Goal: Task Accomplishment & Management: Manage account settings

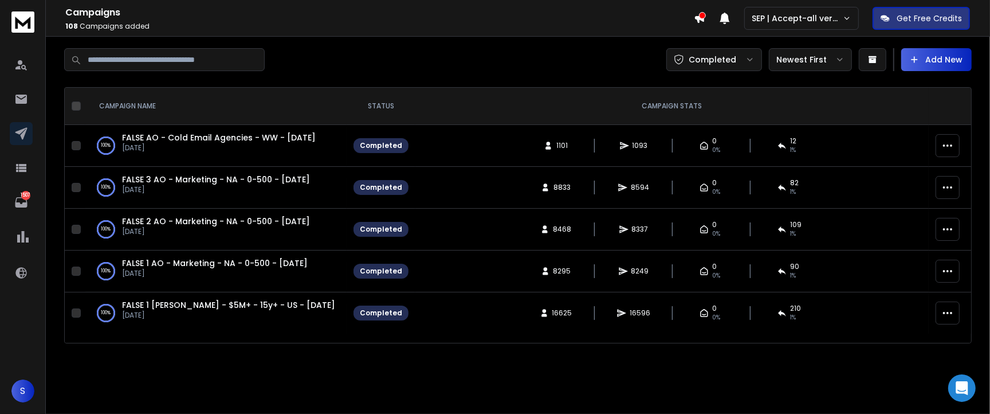
click at [185, 314] on p "[DATE]" at bounding box center [228, 315] width 213 height 9
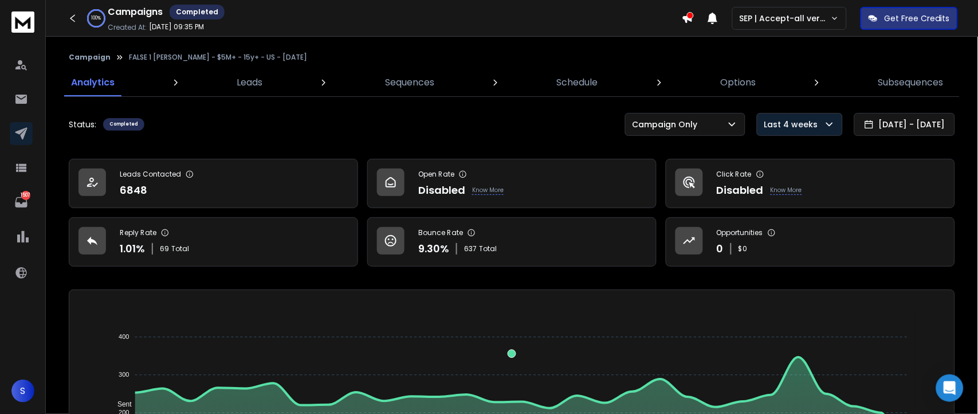
click at [765, 119] on p "Last 4 weeks" at bounding box center [794, 124] width 58 height 11
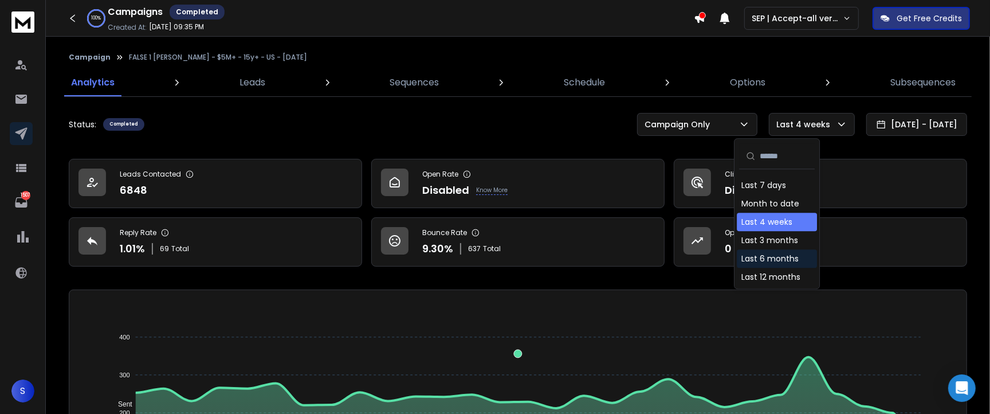
click at [786, 253] on div "Last 6 months" at bounding box center [770, 258] width 57 height 11
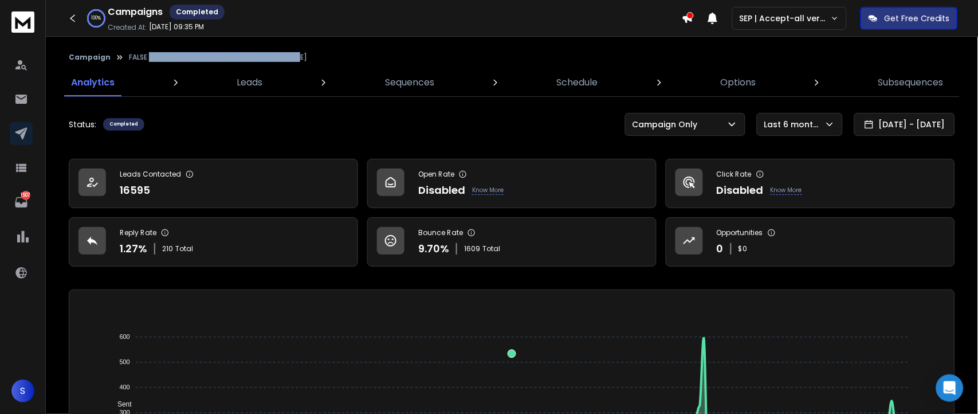
drag, startPoint x: 146, startPoint y: 56, endPoint x: 296, endPoint y: 52, distance: 149.6
click at [296, 52] on div "Campaign FALSE 1 [PERSON_NAME] - $5M+ - 15y+ - US - [DATE]" at bounding box center [512, 57] width 896 height 18
copy p "1 [PERSON_NAME] - $5M+ - 15y+ - US - [DATE]"
click at [265, 87] on link "Leads" at bounding box center [250, 83] width 40 height 28
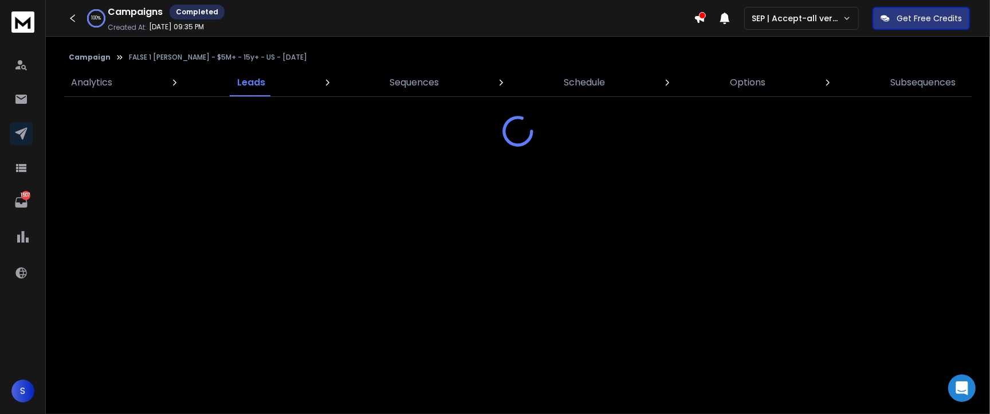
click at [624, 20] on div "100 % Campaigns Completed Created At: [DATE] 09:35 PM SEP | Accept-all verifica…" at bounding box center [495, 18] width 990 height 37
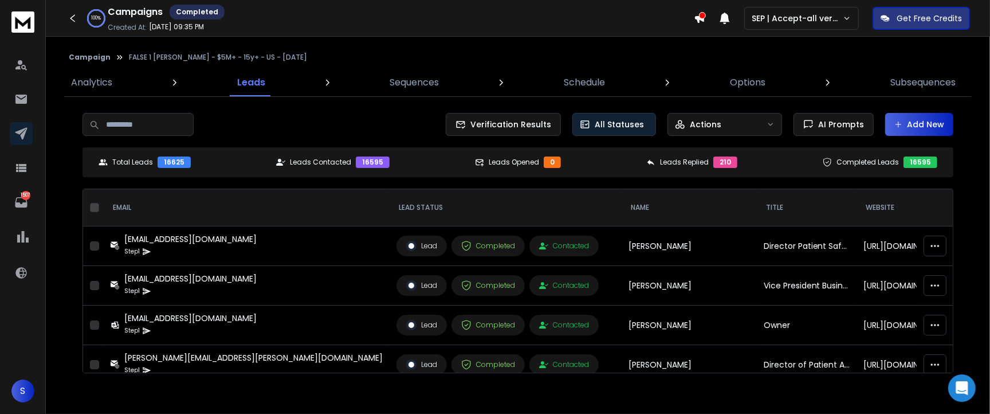
click at [621, 122] on p "All Statuses" at bounding box center [619, 124] width 49 height 11
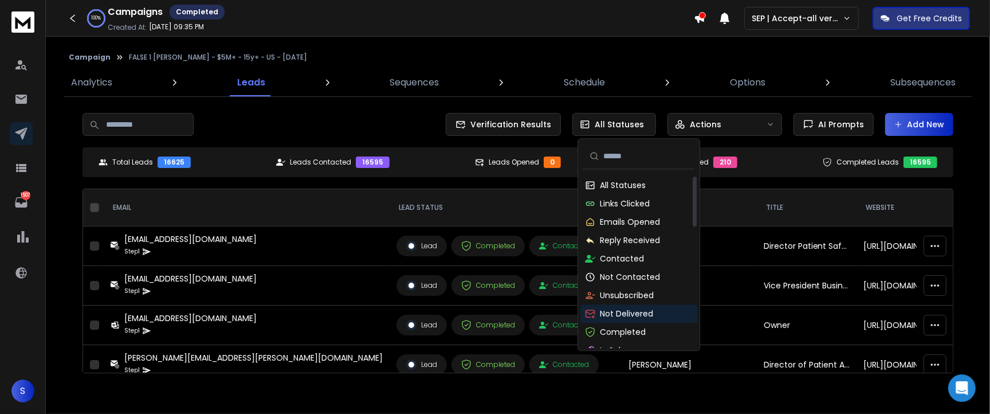
click at [624, 311] on p "Not Delivered" at bounding box center [626, 313] width 53 height 11
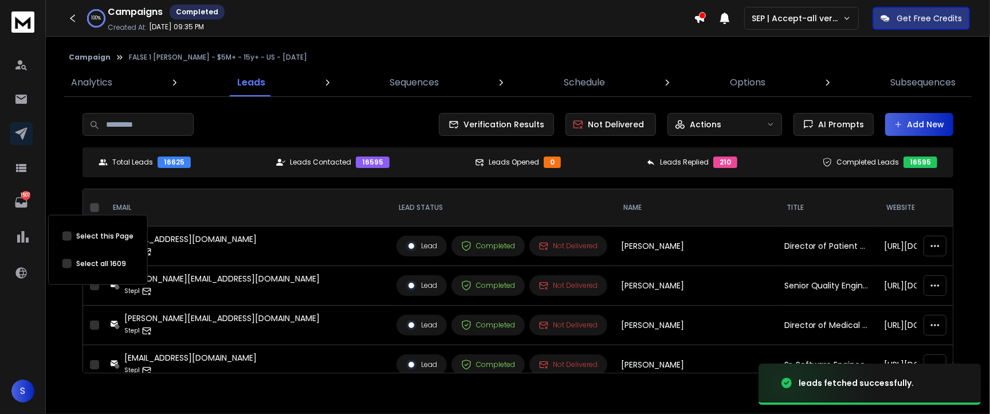
click at [66, 261] on button "Select this Page" at bounding box center [66, 263] width 9 height 9
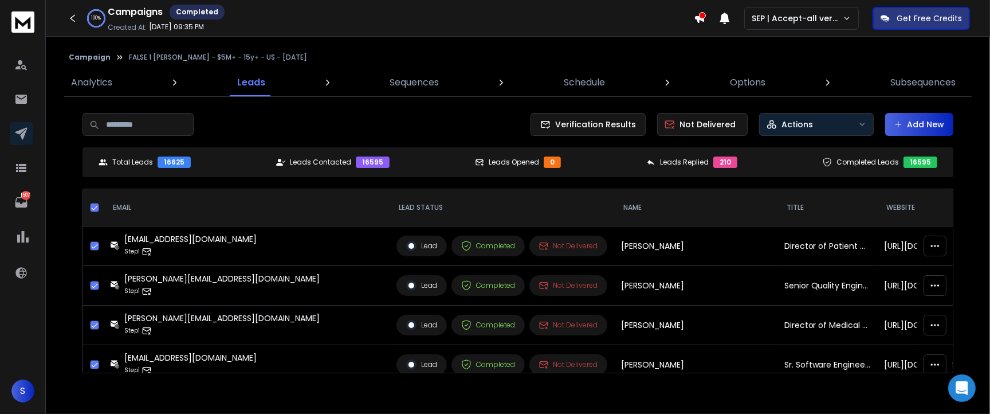
click at [807, 122] on p "Actions" at bounding box center [798, 124] width 32 height 11
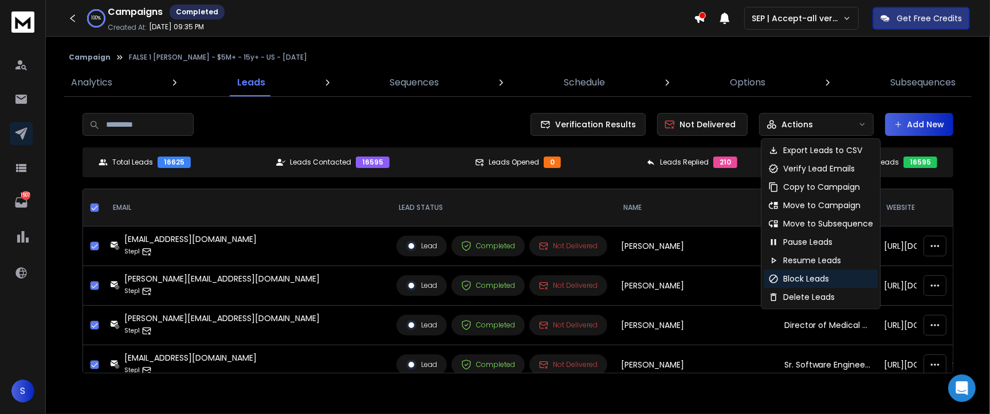
click at [809, 274] on p "Block Leads" at bounding box center [806, 278] width 46 height 11
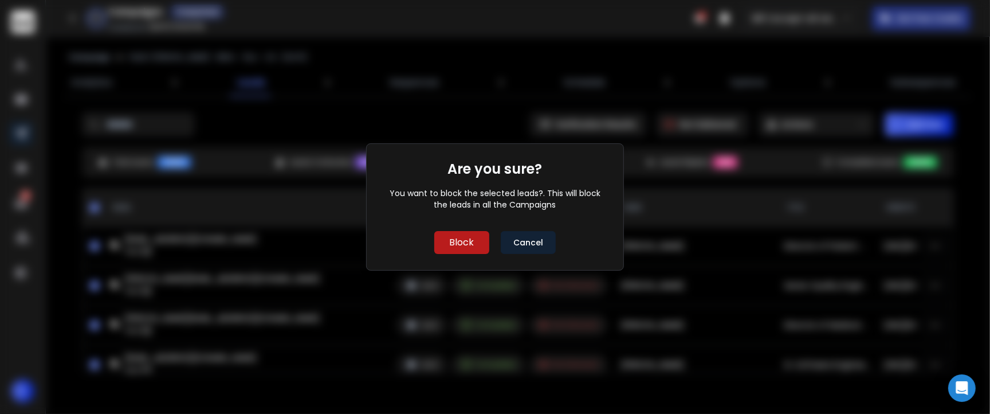
click at [479, 240] on button "Block" at bounding box center [461, 242] width 55 height 23
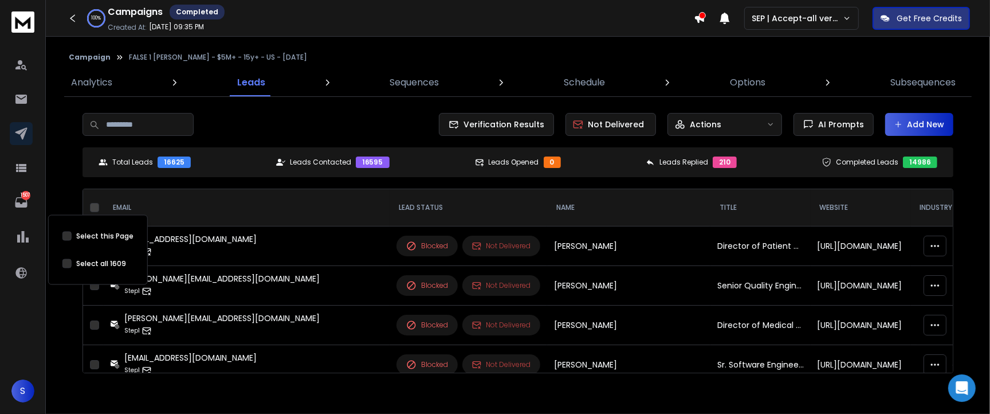
click at [69, 260] on button "Select this Page" at bounding box center [66, 263] width 9 height 9
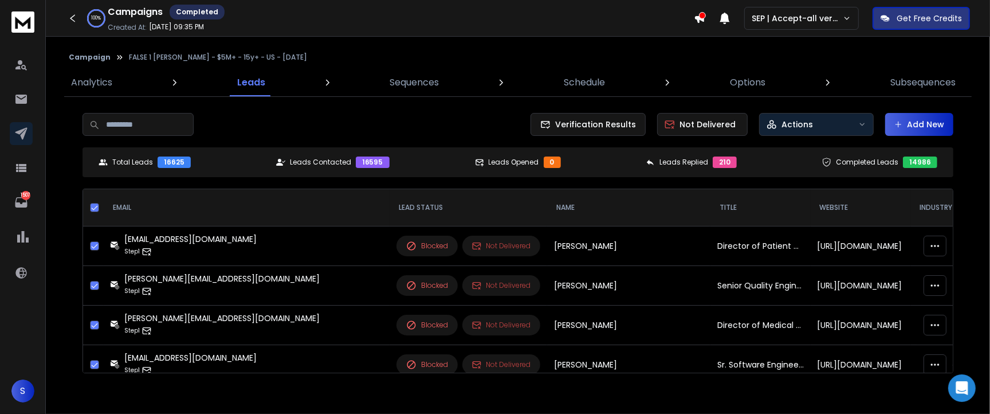
click at [777, 122] on icon "button" at bounding box center [772, 124] width 10 height 10
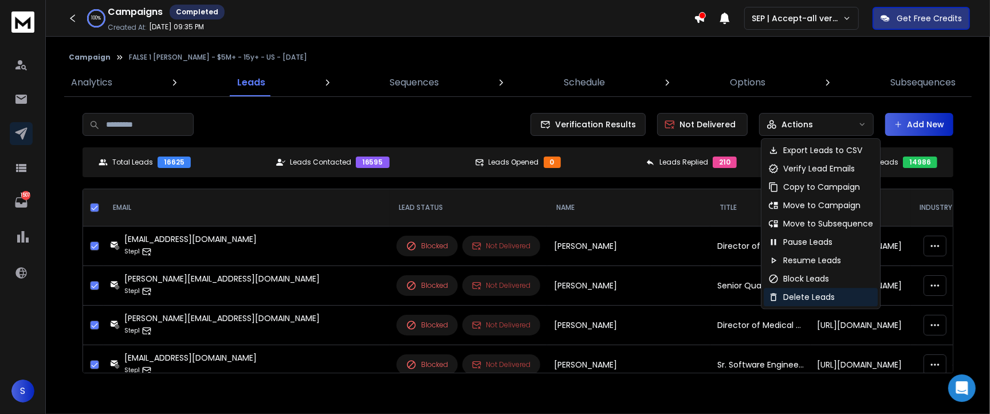
click at [811, 295] on p "Delete Leads" at bounding box center [809, 296] width 52 height 11
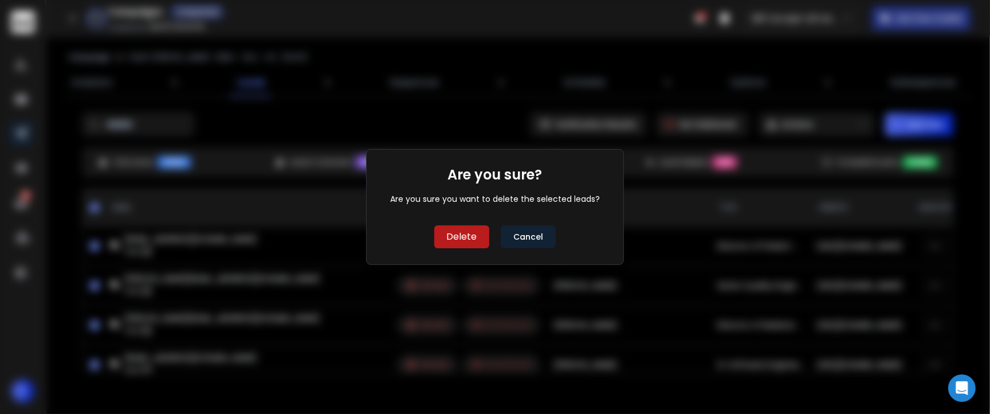
click at [468, 233] on button "Delete" at bounding box center [461, 236] width 55 height 23
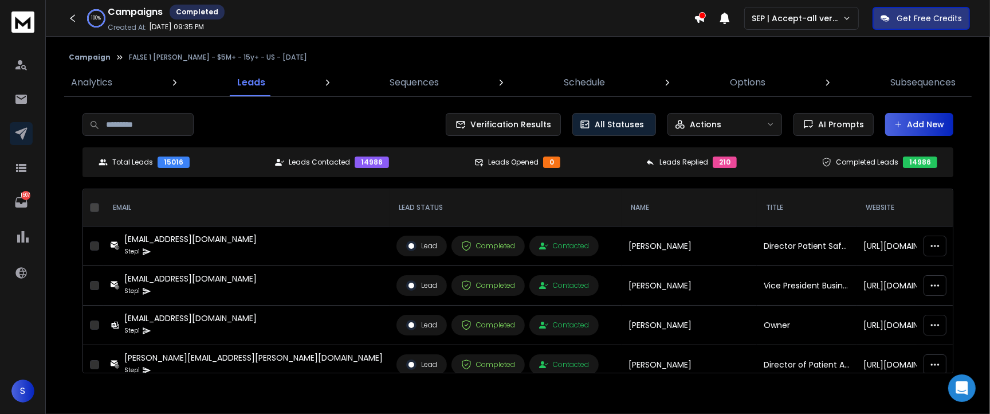
click at [622, 129] on button "All Statuses" at bounding box center [615, 124] width 84 height 23
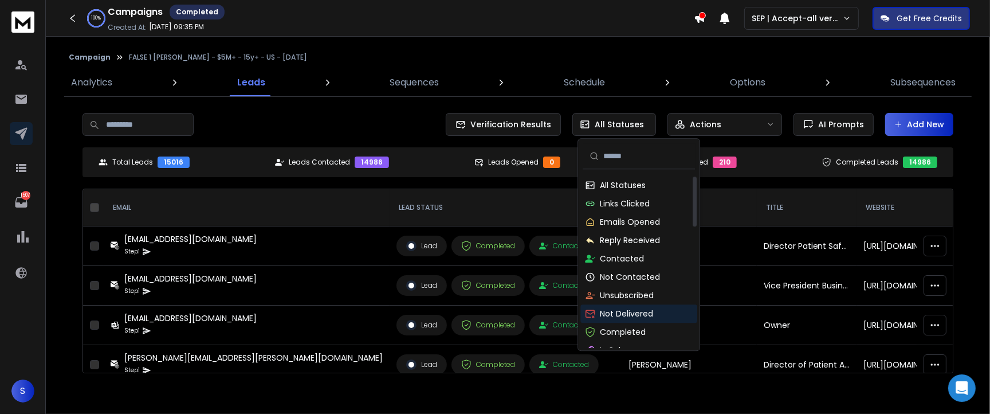
click at [621, 311] on p "Not Delivered" at bounding box center [626, 313] width 53 height 11
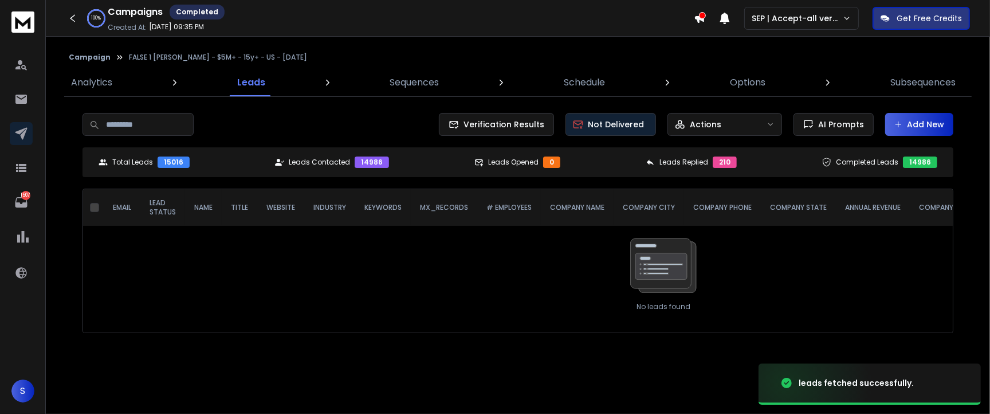
click at [575, 126] on button "Not Delivered" at bounding box center [611, 124] width 91 height 23
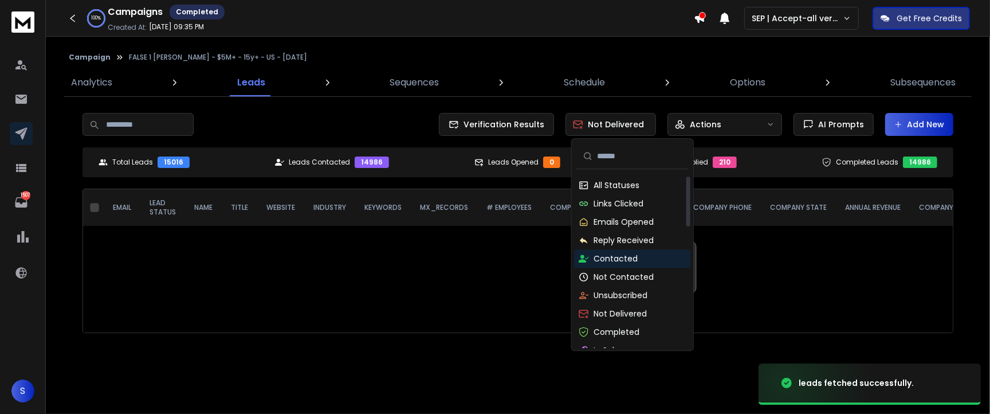
click at [602, 254] on p "Contacted" at bounding box center [616, 258] width 44 height 11
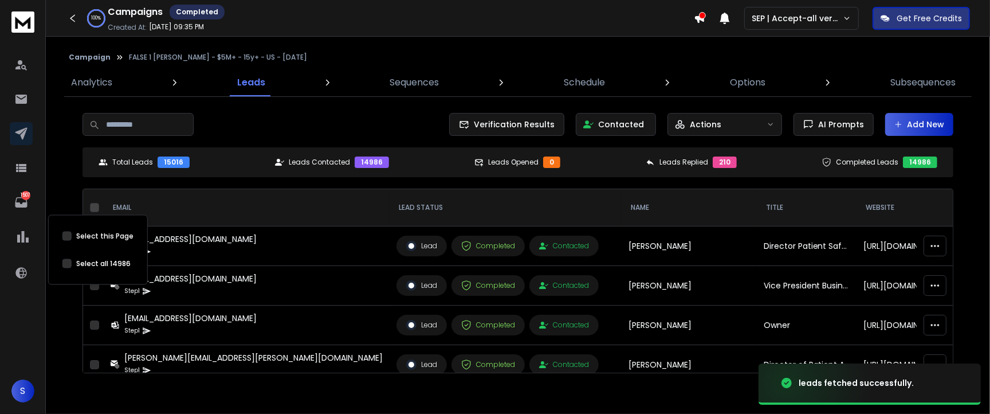
click at [68, 263] on button "Select this Page" at bounding box center [66, 263] width 9 height 9
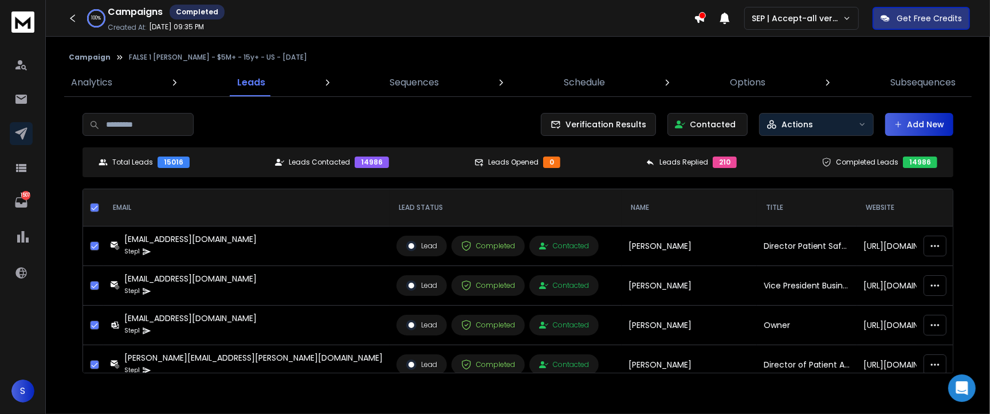
click at [813, 133] on button "Actions" at bounding box center [816, 124] width 115 height 23
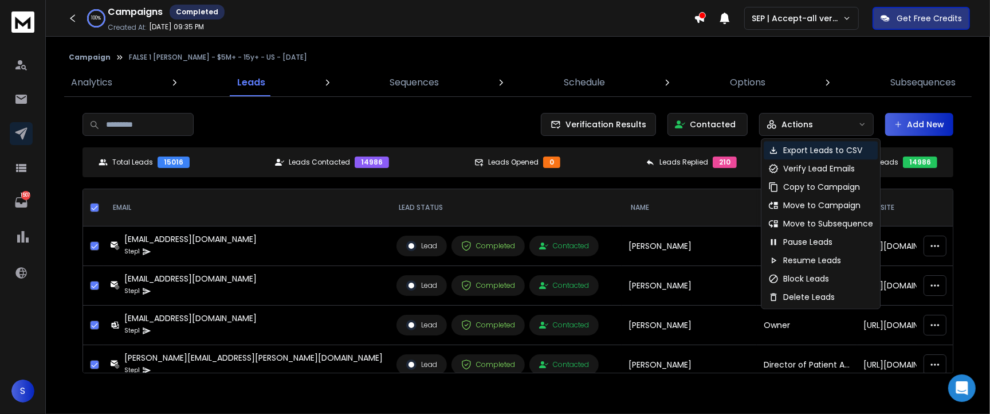
click at [822, 148] on p "Export Leads to CSV" at bounding box center [822, 149] width 79 height 11
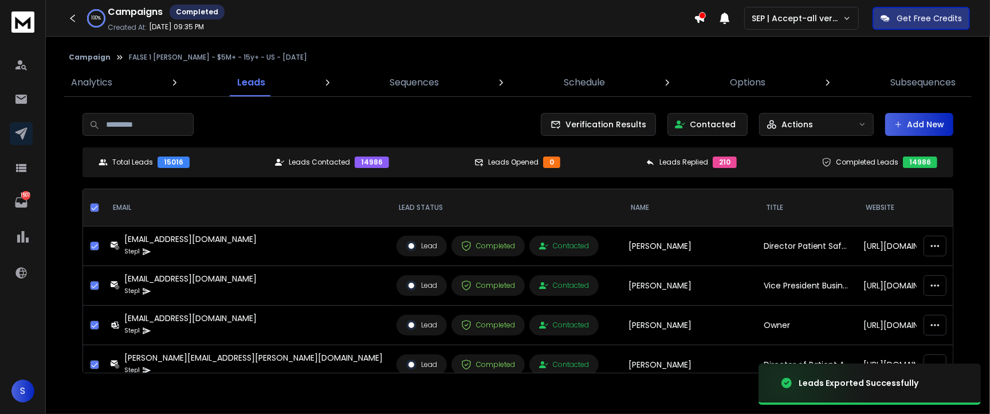
click at [33, 134] on div at bounding box center [23, 136] width 26 height 28
click at [20, 133] on icon at bounding box center [21, 134] width 14 height 14
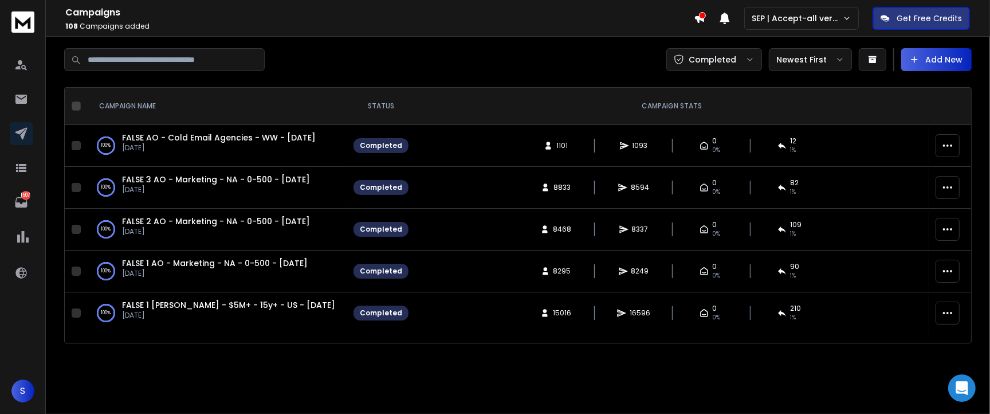
click at [951, 319] on button "button" at bounding box center [948, 312] width 24 height 23
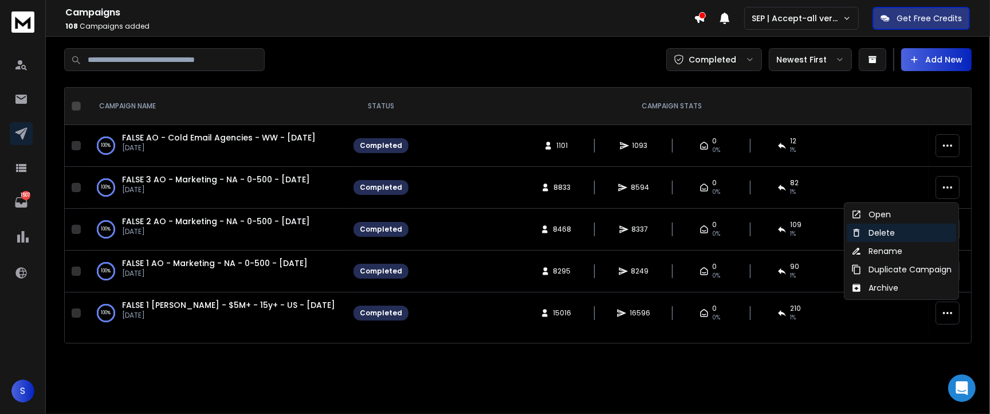
click at [885, 236] on div "Delete" at bounding box center [874, 232] width 44 height 11
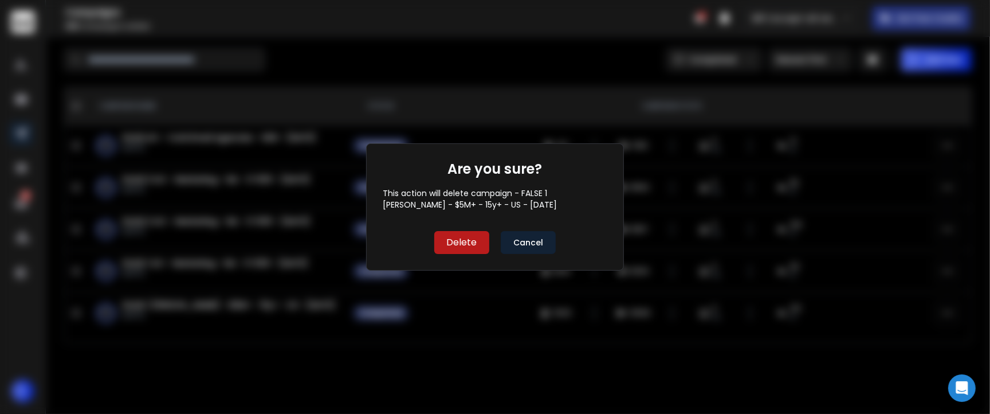
click at [473, 240] on button "Delete" at bounding box center [461, 242] width 55 height 23
